Goal: Task Accomplishment & Management: Complete application form

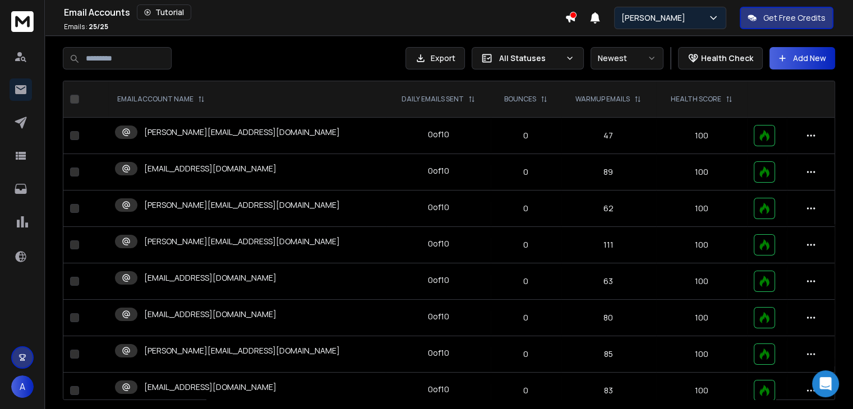
click at [672, 24] on button "[PERSON_NAME]" at bounding box center [670, 18] width 112 height 22
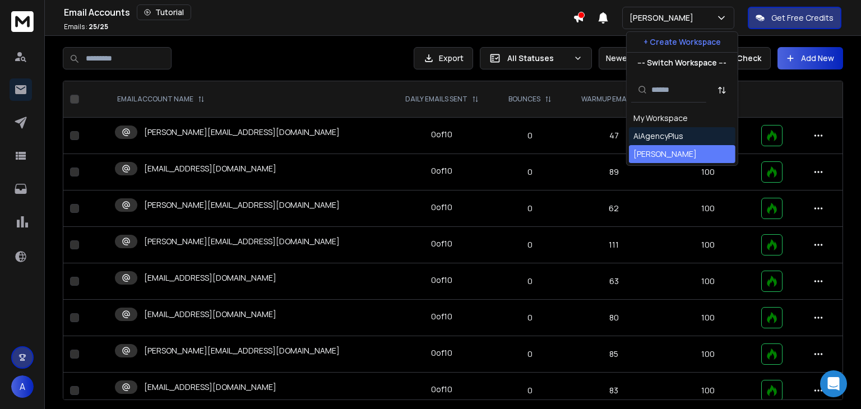
click at [668, 134] on div "AiAgencyPlus" at bounding box center [658, 136] width 50 height 11
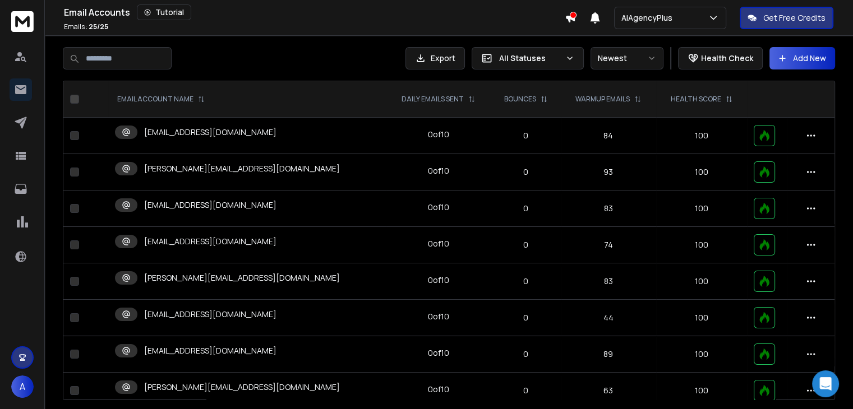
click at [219, 137] on div "[EMAIL_ADDRESS][DOMAIN_NAME]" at bounding box center [195, 132] width 161 height 13
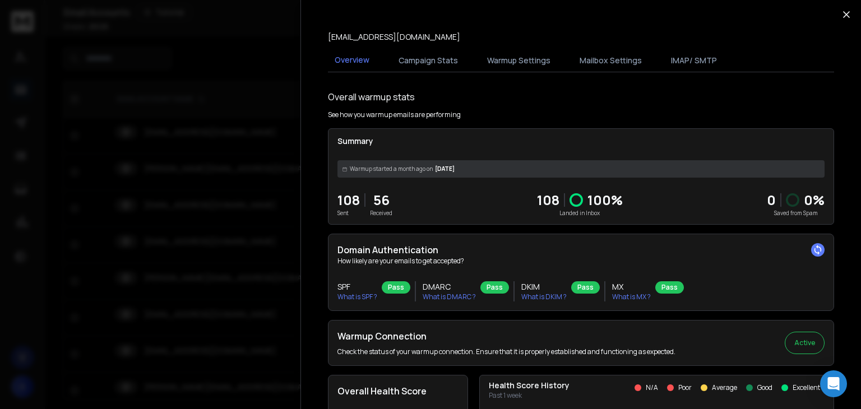
click at [843, 17] on icon "button" at bounding box center [846, 14] width 11 height 11
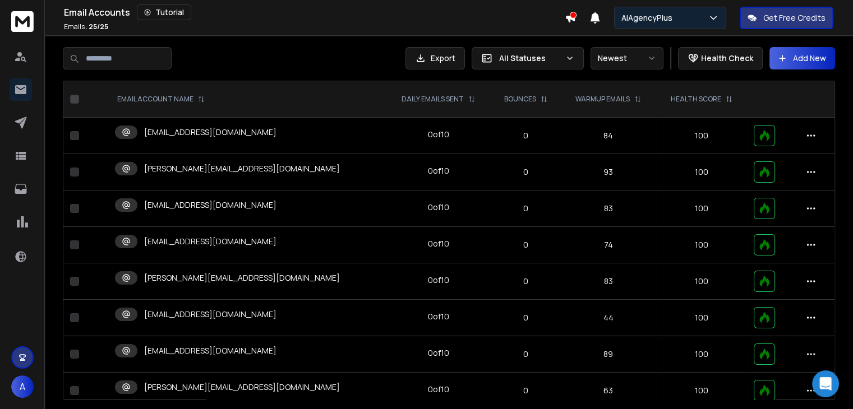
click at [691, 18] on div "AiAgencyPlus" at bounding box center [670, 17] width 98 height 11
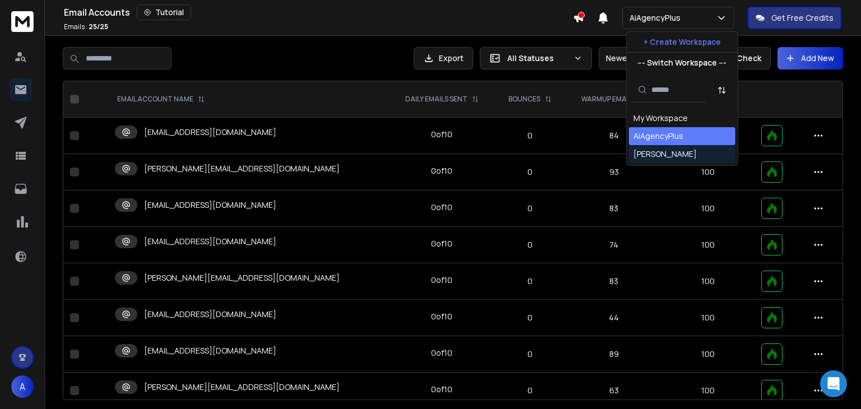
click at [658, 160] on div "[PERSON_NAME]" at bounding box center [682, 154] width 107 height 18
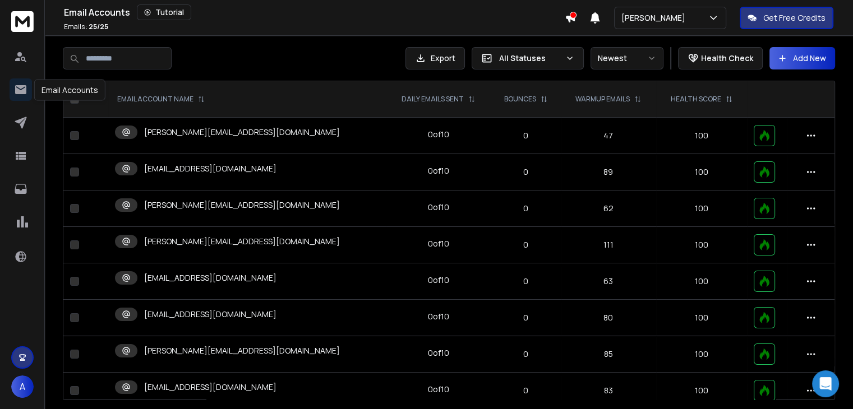
click at [27, 99] on link at bounding box center [21, 89] width 22 height 22
click at [25, 119] on icon at bounding box center [21, 123] width 12 height 12
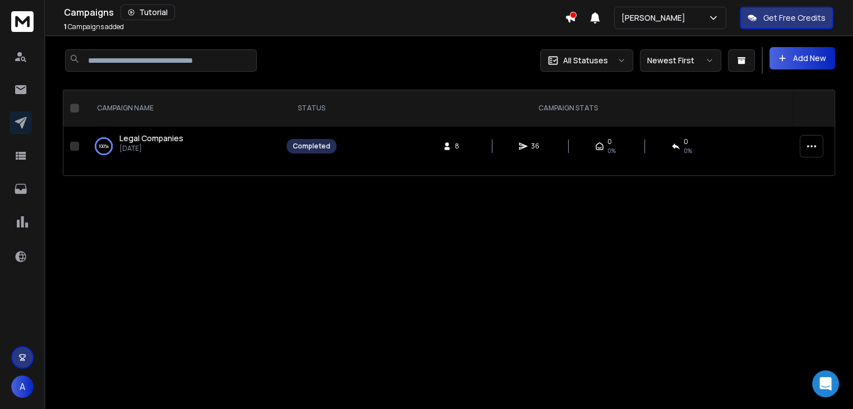
click at [144, 138] on span "Legal Companies" at bounding box center [151, 138] width 64 height 11
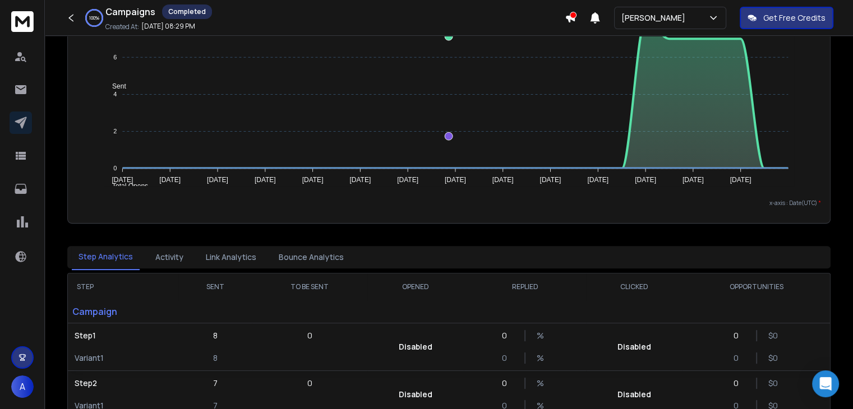
scroll to position [308, 0]
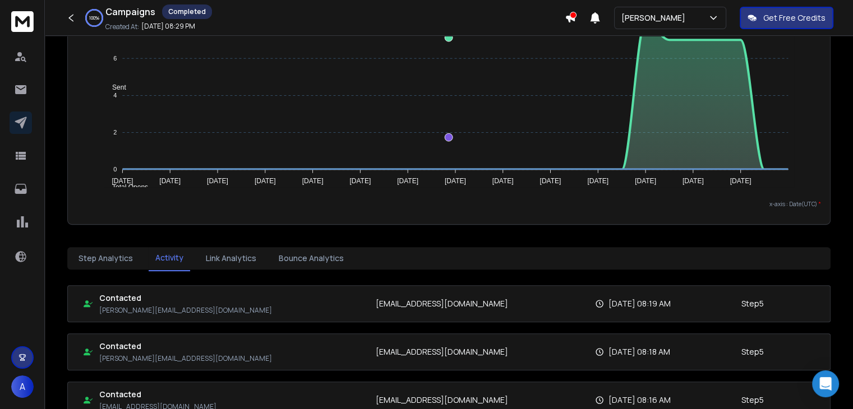
click at [172, 259] on button "Activity" at bounding box center [169, 259] width 41 height 26
click at [228, 258] on button "Link Analytics" at bounding box center [231, 258] width 64 height 25
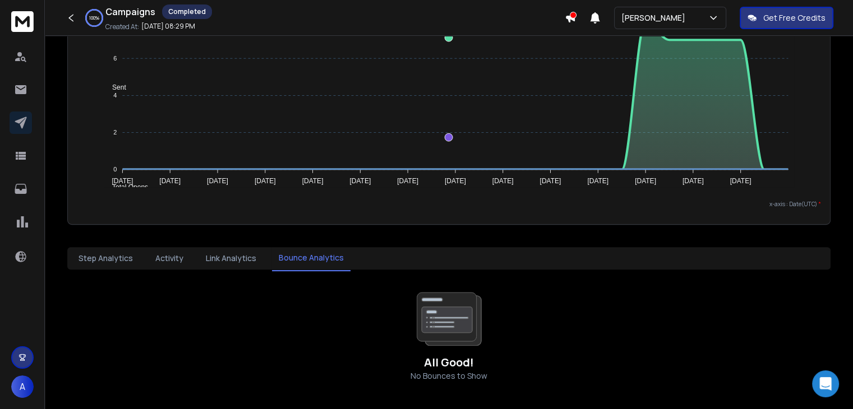
click at [312, 258] on button "Bounce Analytics" at bounding box center [311, 259] width 78 height 26
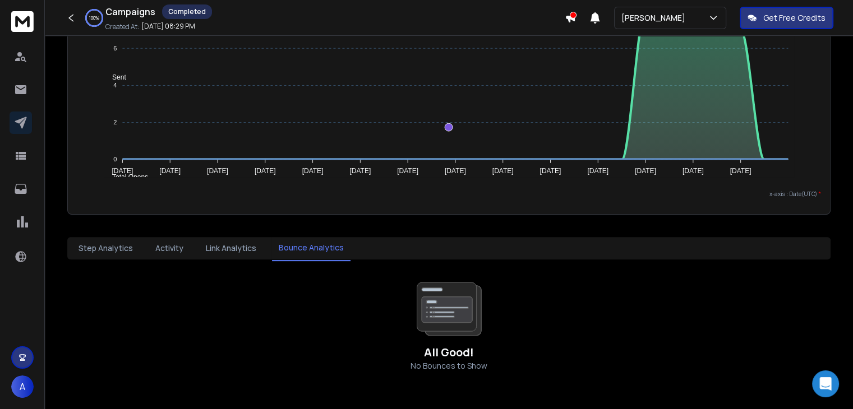
click at [239, 243] on button "Link Analytics" at bounding box center [231, 248] width 64 height 25
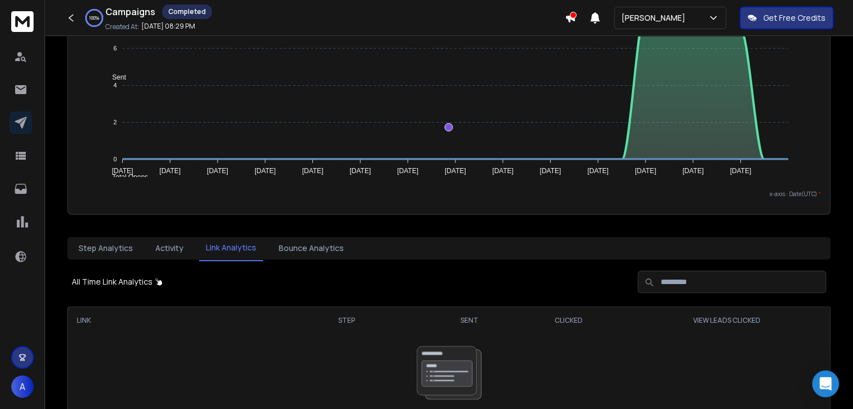
click at [177, 256] on button "Activity" at bounding box center [169, 248] width 41 height 25
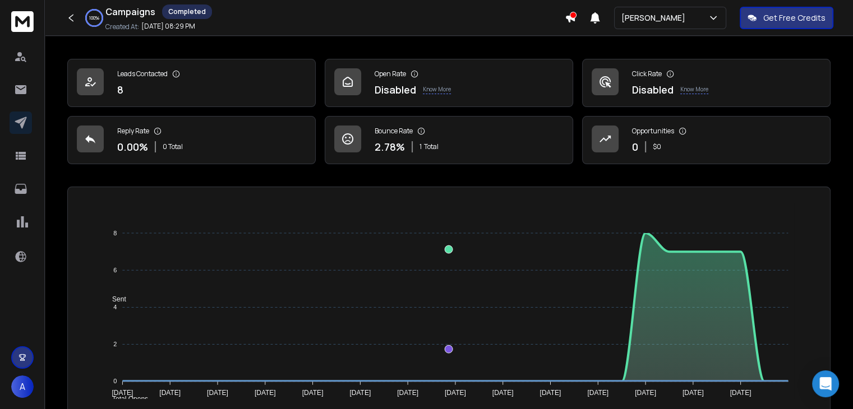
scroll to position [0, 0]
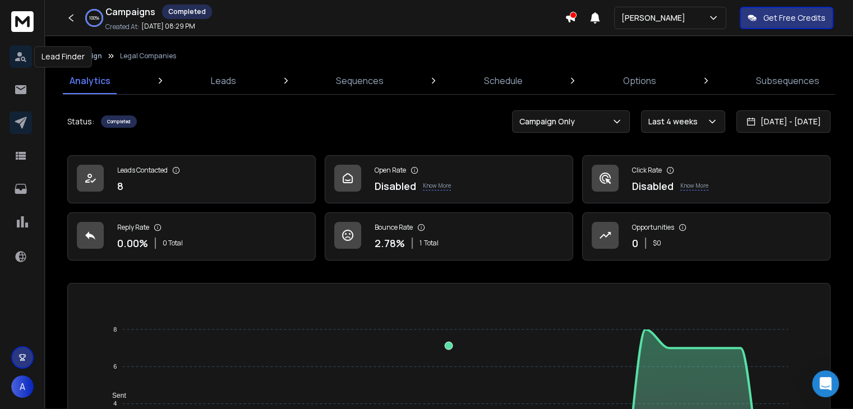
click at [19, 57] on icon at bounding box center [20, 56] width 13 height 13
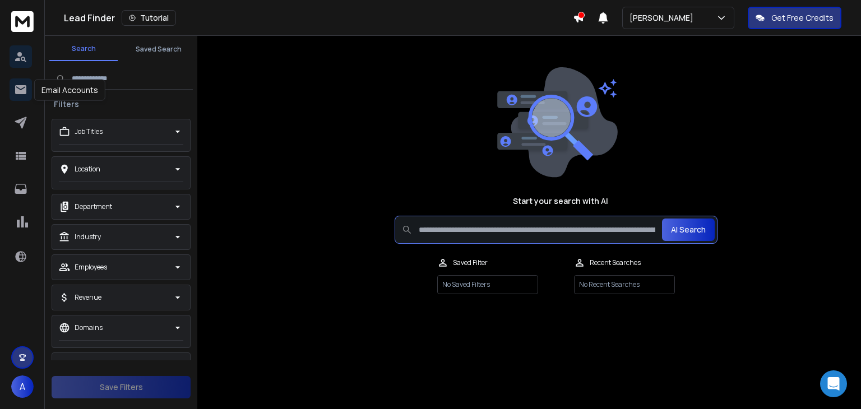
click at [25, 88] on icon at bounding box center [20, 89] width 11 height 9
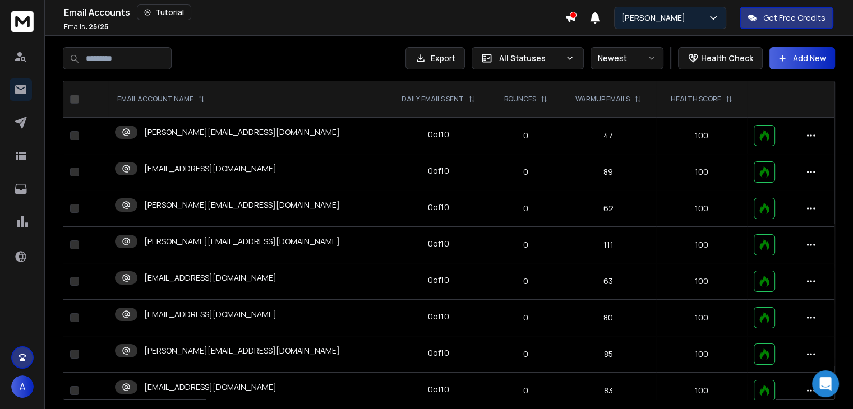
click at [706, 18] on div "[PERSON_NAME]" at bounding box center [670, 17] width 98 height 11
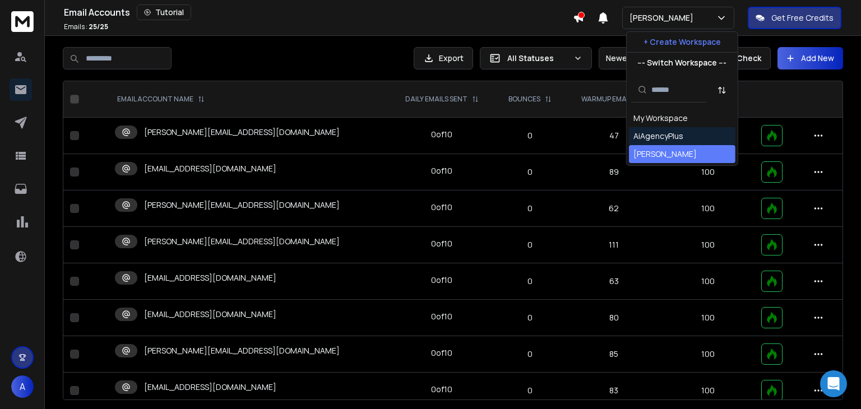
click at [675, 132] on div "AiAgencyPlus" at bounding box center [658, 136] width 50 height 11
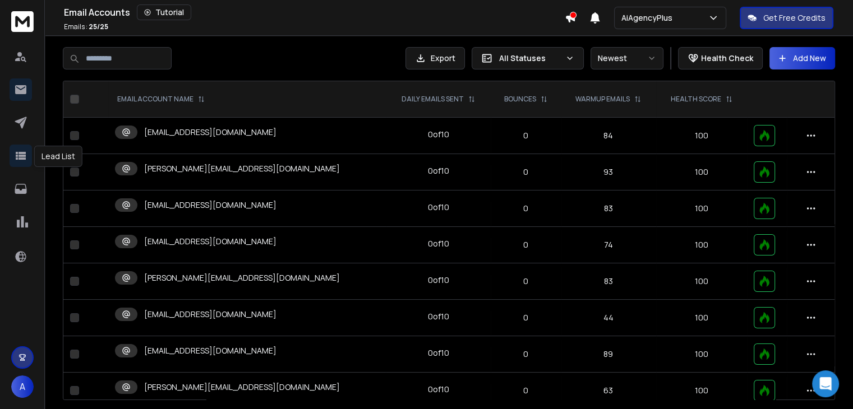
click at [23, 157] on icon at bounding box center [21, 156] width 10 height 8
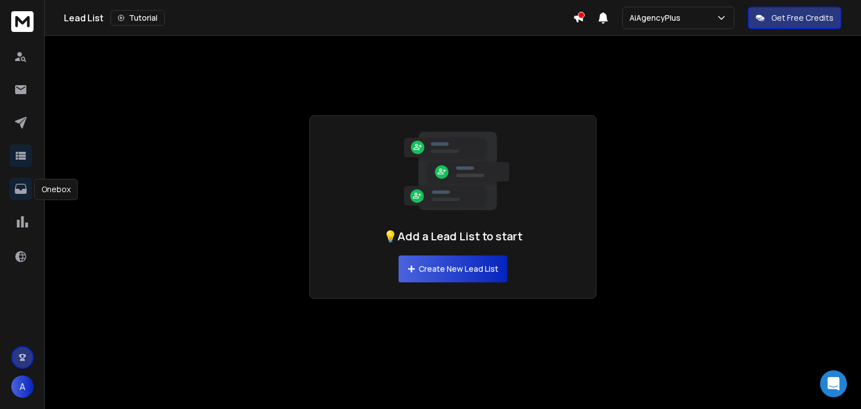
click at [22, 189] on icon at bounding box center [20, 188] width 13 height 13
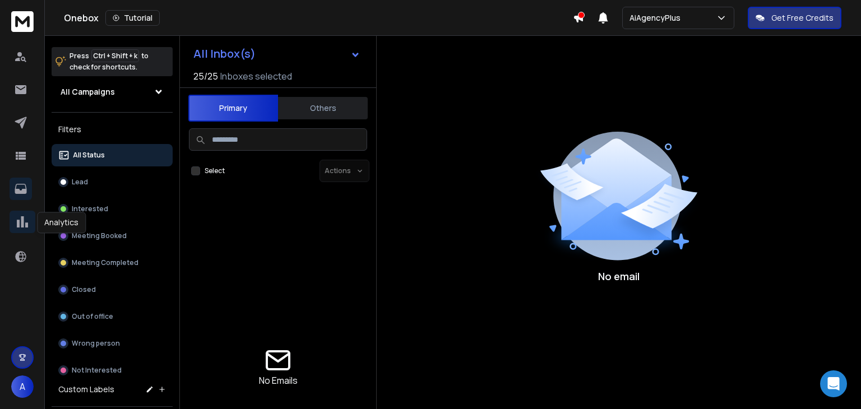
click at [18, 222] on icon at bounding box center [22, 221] width 11 height 11
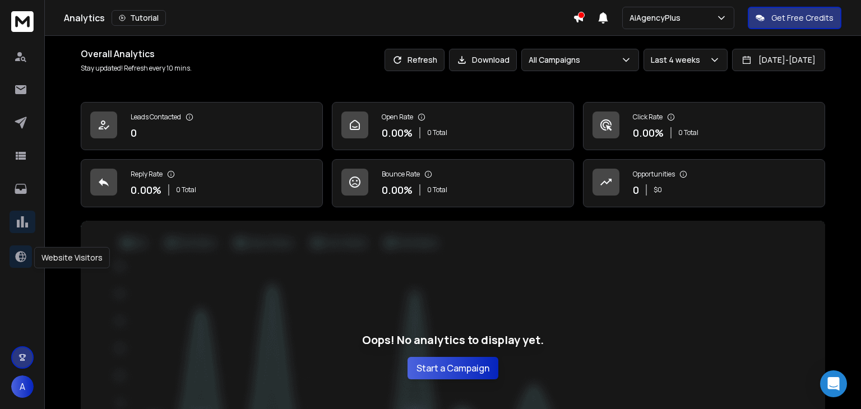
click at [30, 263] on link at bounding box center [21, 257] width 22 height 22
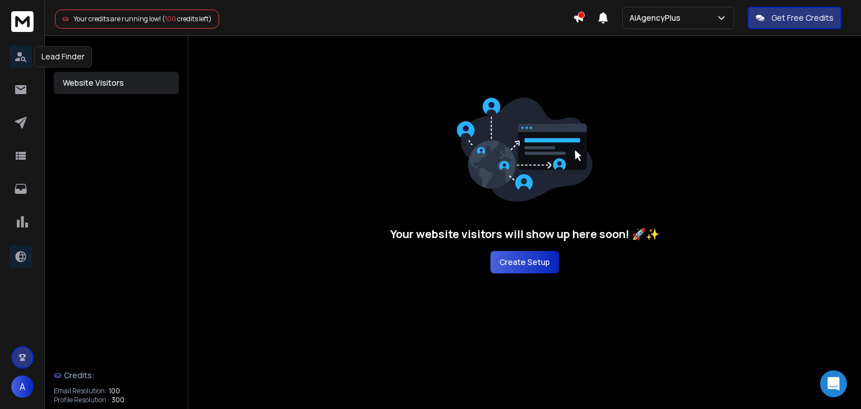
click at [24, 50] on icon at bounding box center [20, 56] width 13 height 13
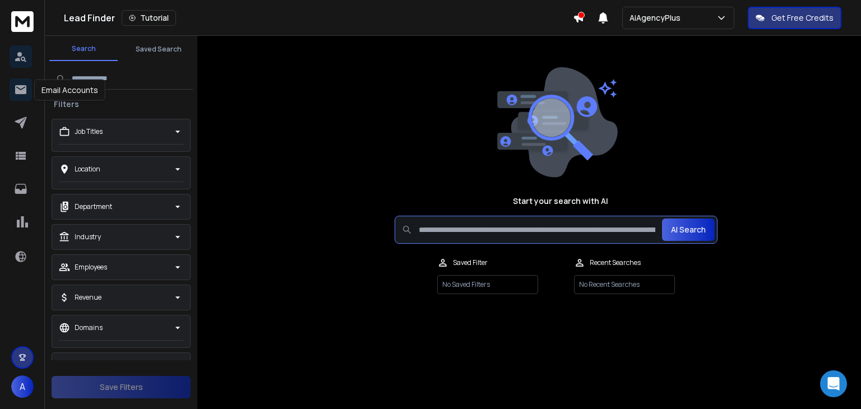
click at [18, 93] on icon at bounding box center [20, 89] width 11 height 9
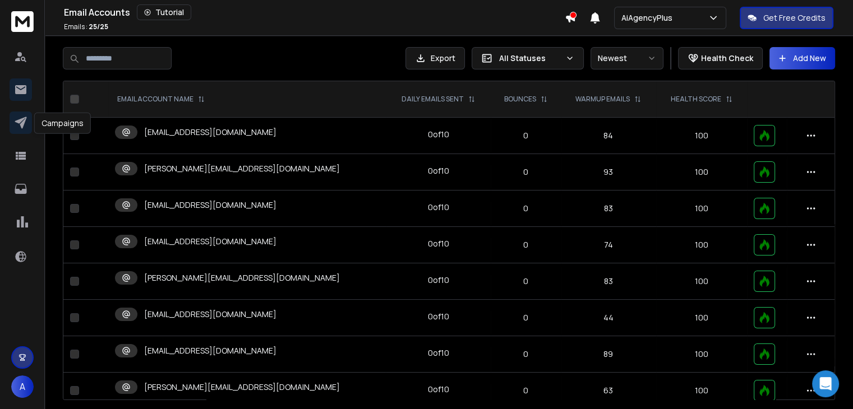
click at [31, 127] on link at bounding box center [21, 123] width 22 height 22
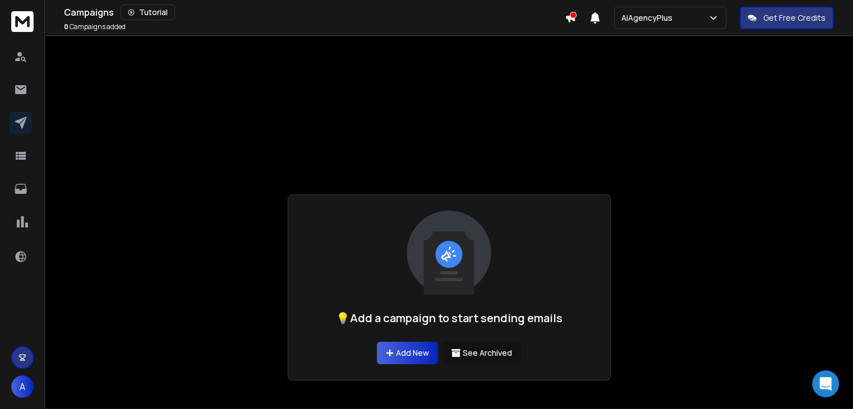
click at [411, 360] on link "Add New" at bounding box center [407, 353] width 61 height 22
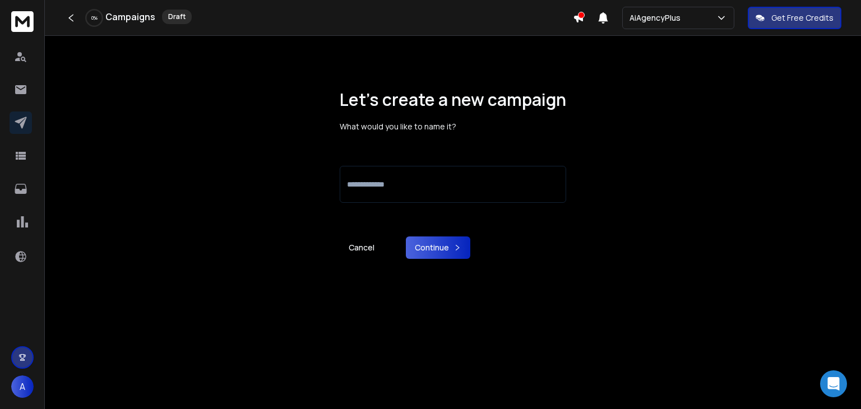
click at [402, 189] on input at bounding box center [453, 184] width 226 height 37
type input "**********"
click at [433, 250] on button "Continue" at bounding box center [438, 248] width 64 height 22
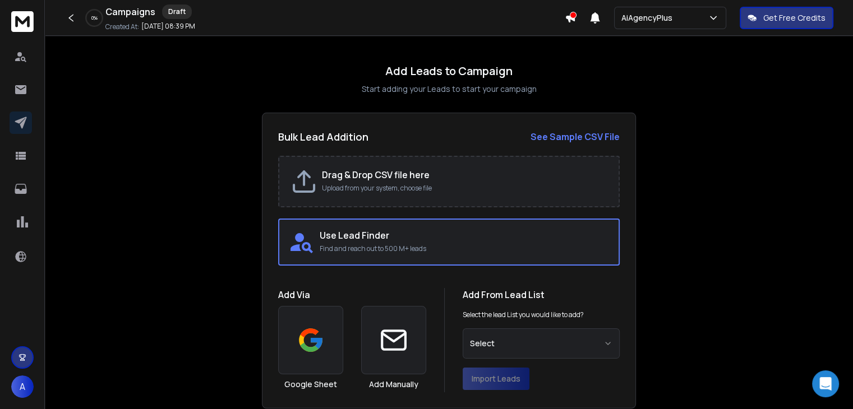
scroll to position [72, 0]
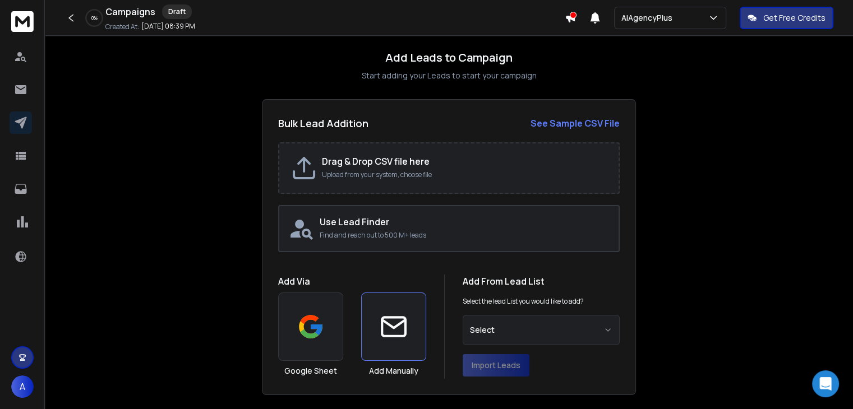
click at [404, 334] on icon at bounding box center [394, 326] width 24 height 18
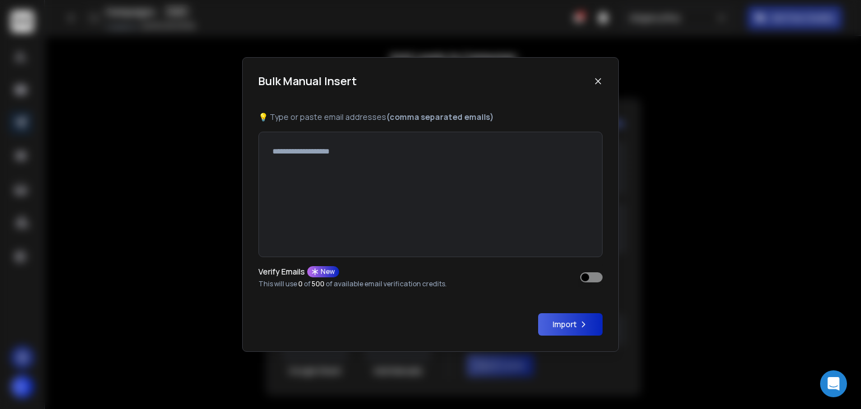
click at [336, 167] on textarea at bounding box center [430, 195] width 344 height 126
click at [599, 81] on icon at bounding box center [598, 81] width 9 height 9
